Goal: Task Accomplishment & Management: Manage account settings

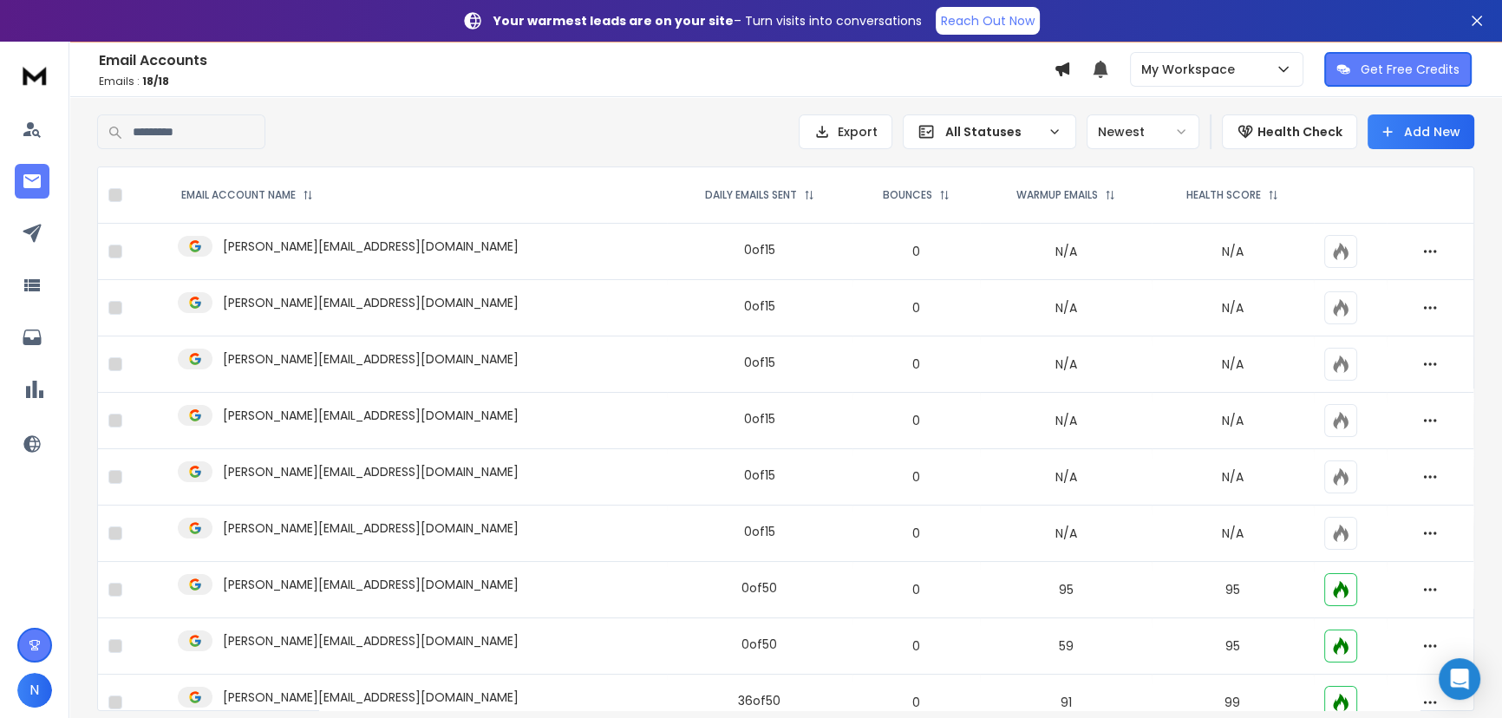
click at [13, 340] on div "N" at bounding box center [34, 383] width 69 height 683
click at [8, 339] on div "N" at bounding box center [34, 383] width 69 height 683
click at [16, 337] on link at bounding box center [32, 337] width 35 height 35
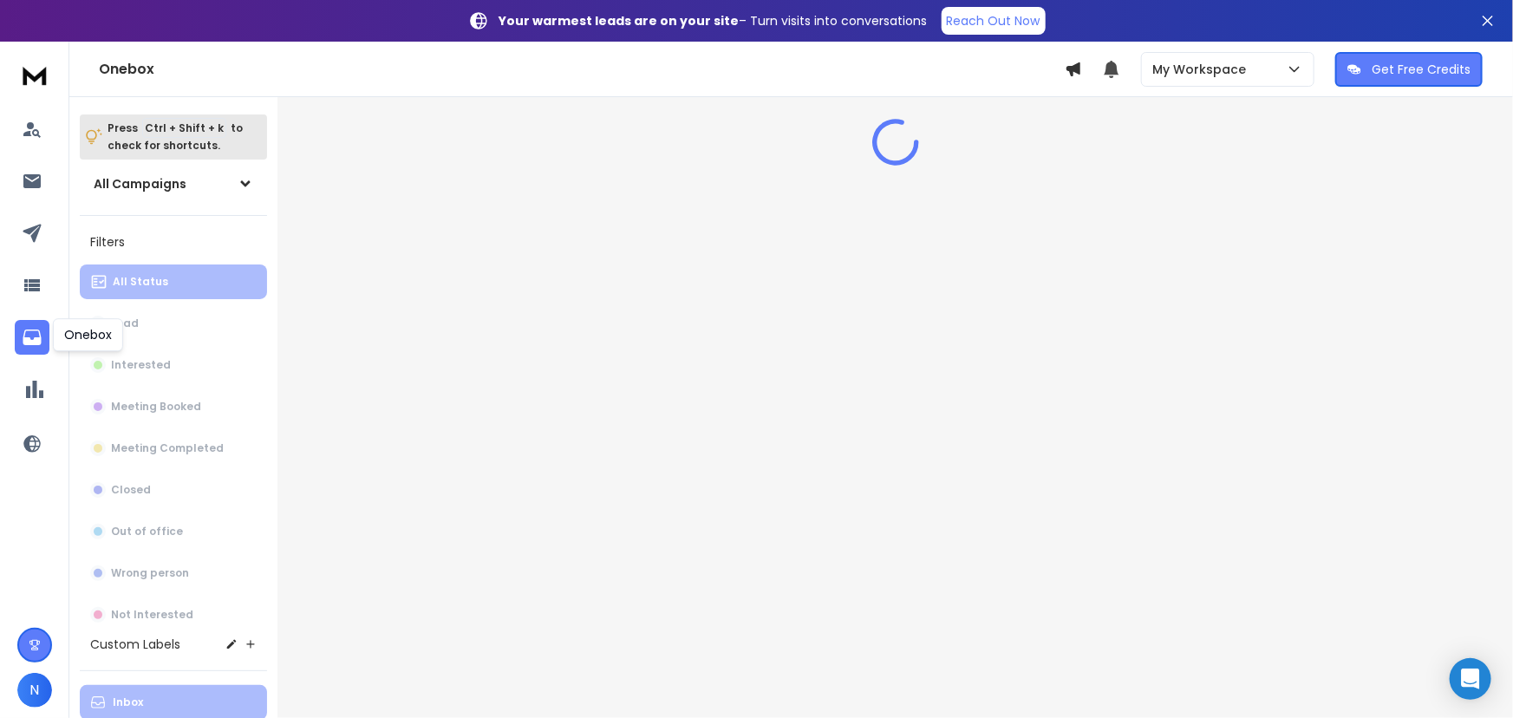
click at [524, 294] on div "Press Ctrl + Shift + k to check for shortcuts. All Campaigns All Campaigns Filt…" at bounding box center [790, 456] width 1443 height 718
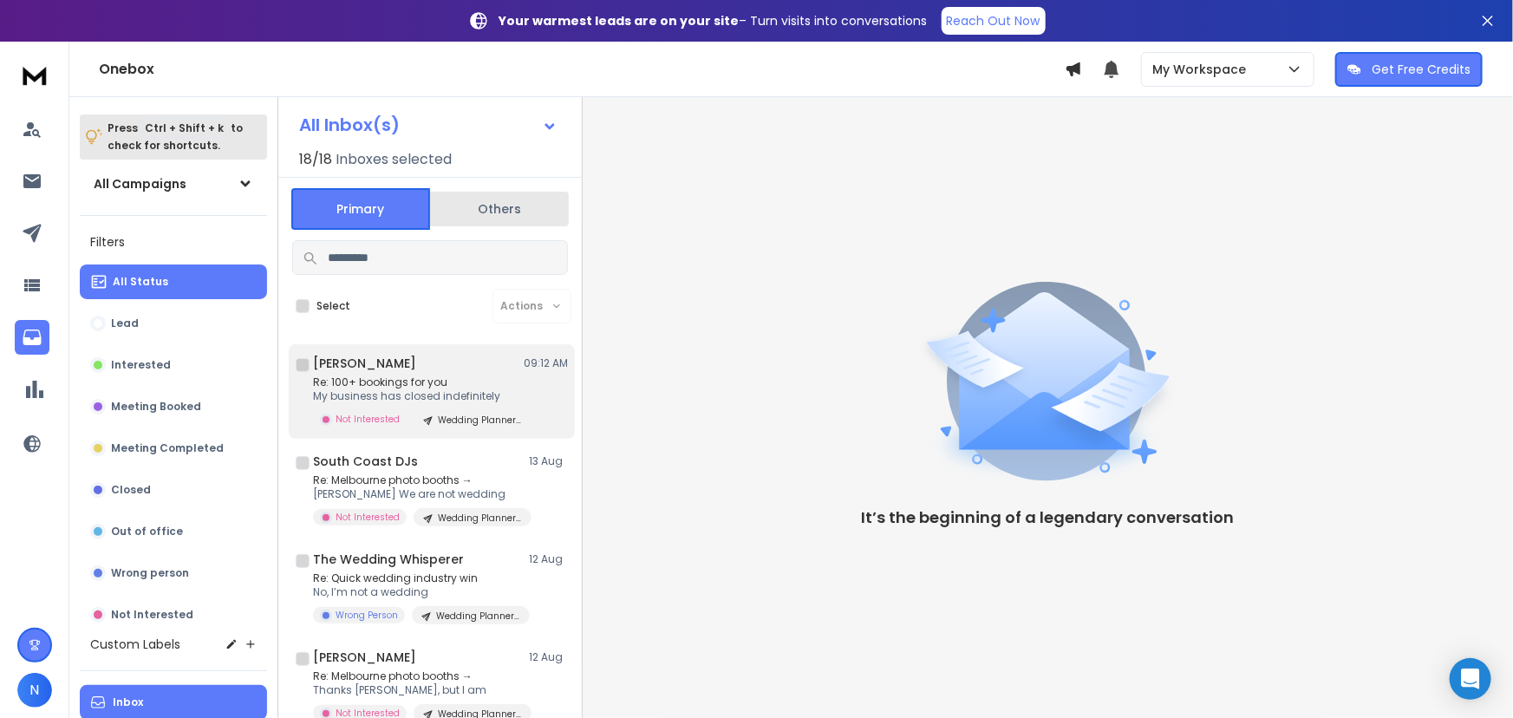
click at [459, 380] on p "Re: 100+ bookings for you" at bounding box center [417, 382] width 208 height 14
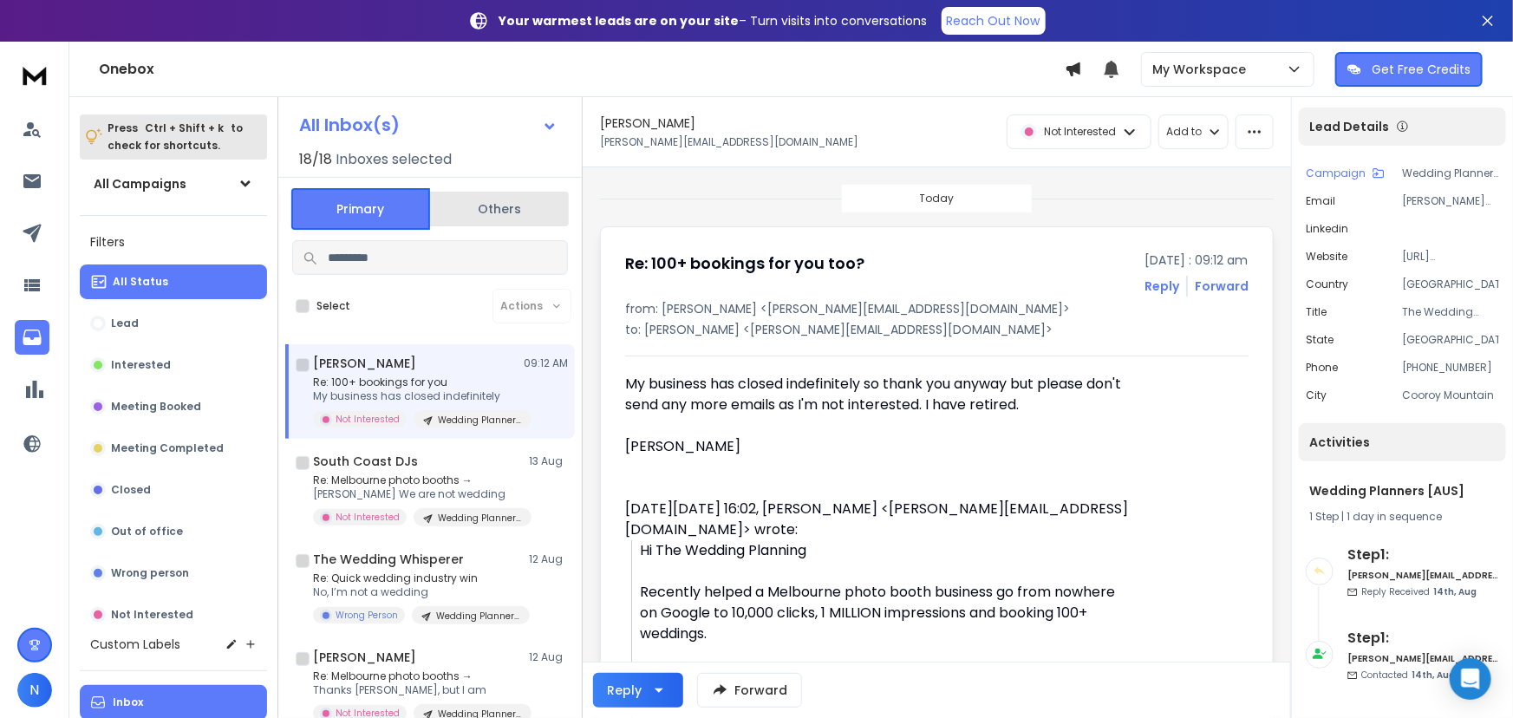
click at [407, 404] on div "Re: 100+ bookings for you My business has closed indefinitely Not Interested We…" at bounding box center [422, 401] width 218 height 53
drag, startPoint x: 459, startPoint y: 483, endPoint x: 448, endPoint y: 420, distance: 64.3
click at [459, 477] on p "Re: Melbourne photo booths →" at bounding box center [417, 480] width 208 height 14
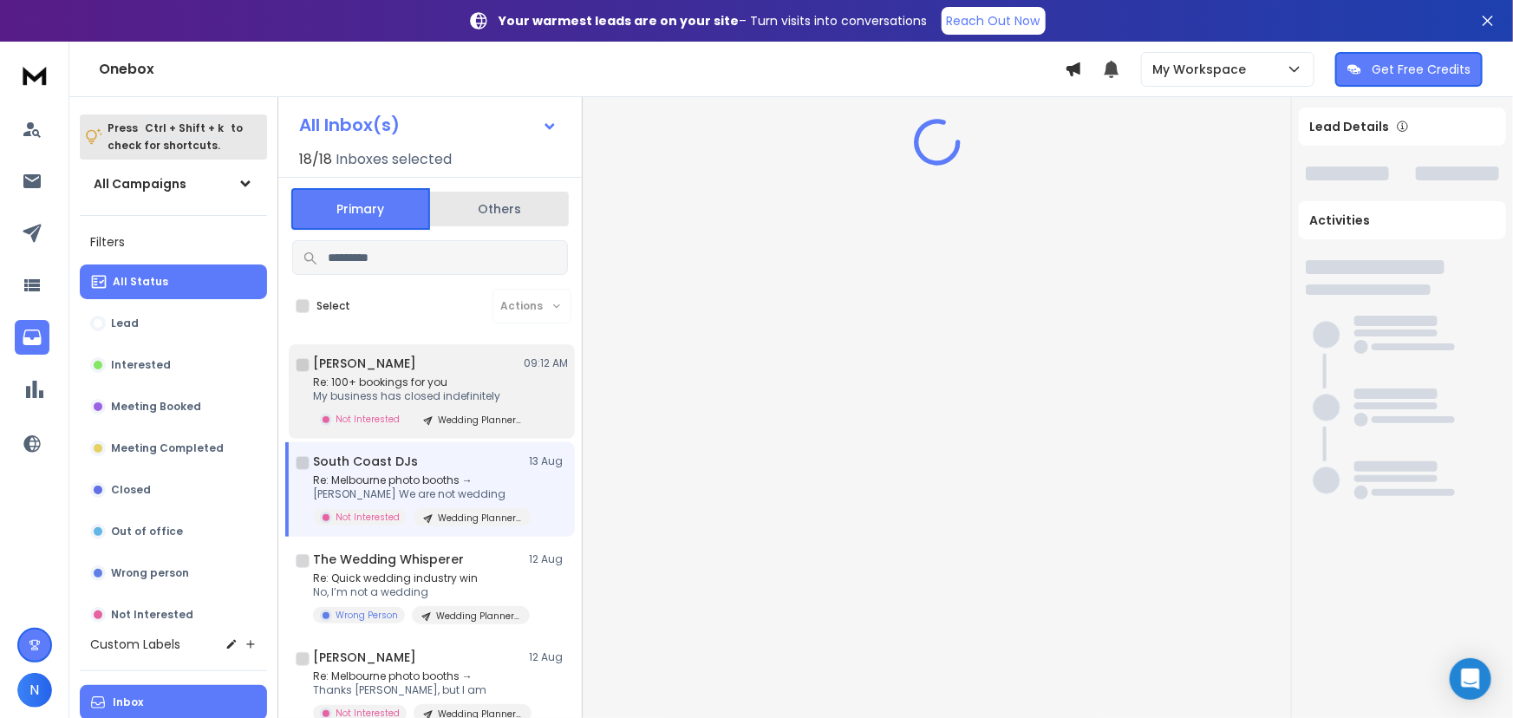
click at [428, 378] on p "Re: 100+ bookings for you" at bounding box center [417, 382] width 208 height 14
